Goal: Navigation & Orientation: Find specific page/section

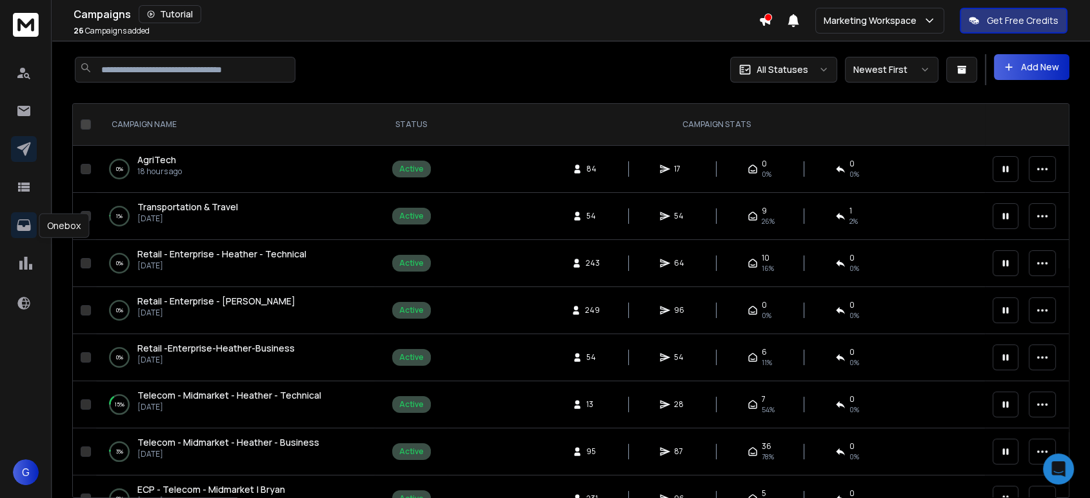
click at [25, 226] on icon at bounding box center [23, 224] width 15 height 15
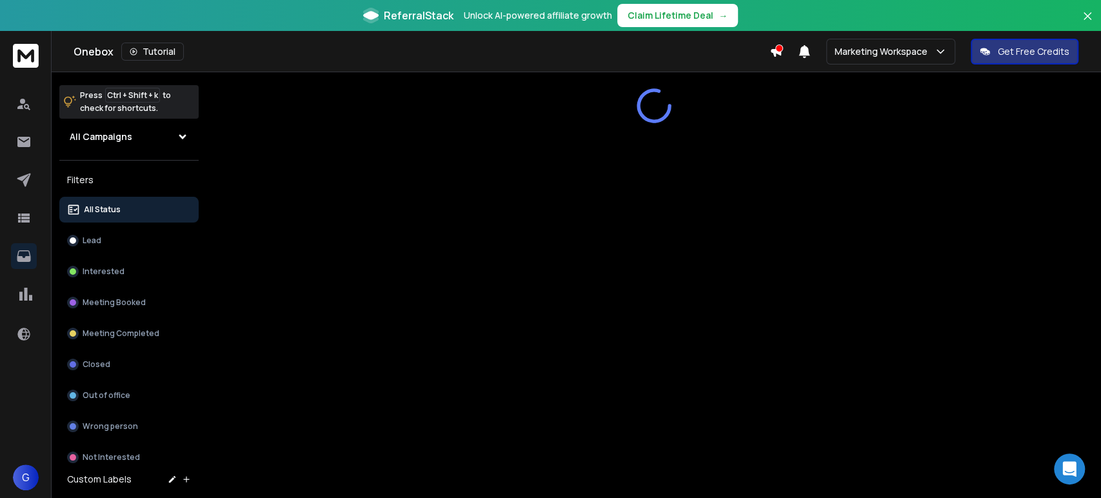
click at [1086, 12] on icon "Close banner" at bounding box center [1088, 16] width 12 height 12
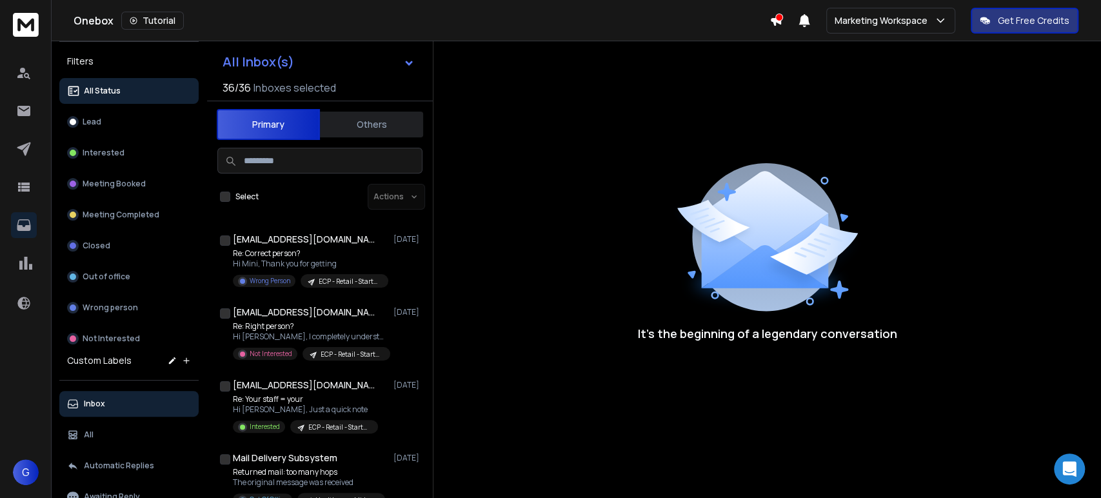
scroll to position [88, 0]
click at [137, 426] on button "All" at bounding box center [128, 434] width 139 height 26
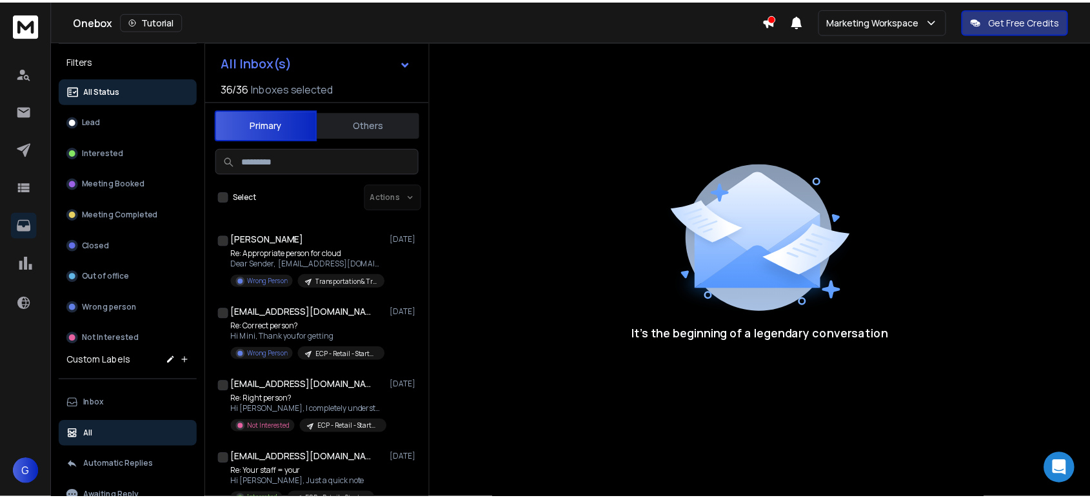
scroll to position [0, 0]
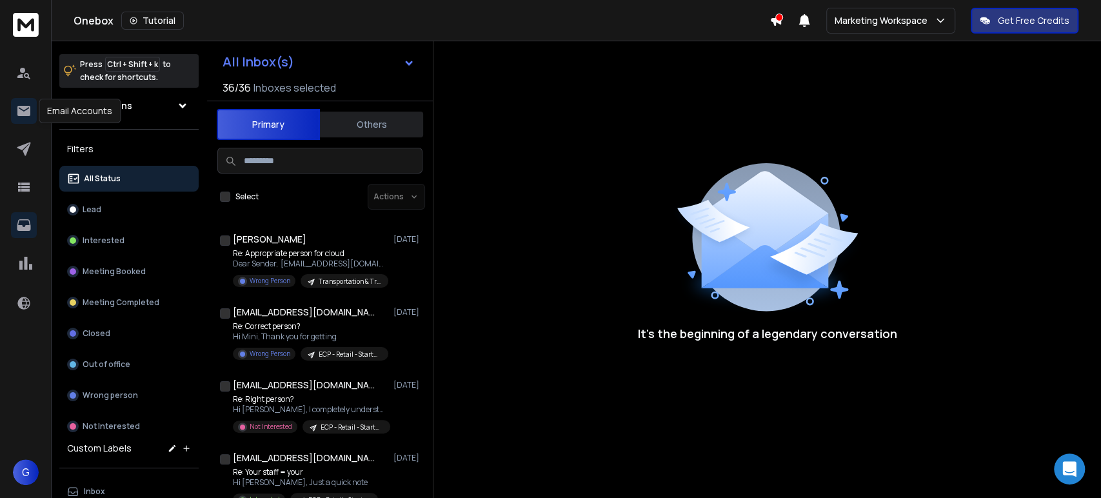
click at [21, 105] on icon at bounding box center [23, 110] width 15 height 15
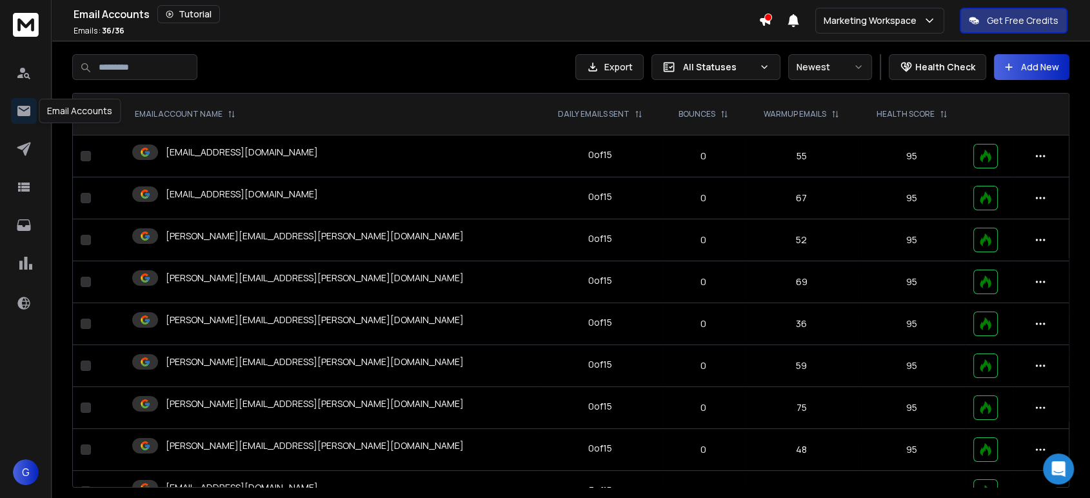
click at [21, 117] on icon at bounding box center [23, 110] width 15 height 15
click at [19, 112] on icon at bounding box center [23, 111] width 13 height 10
